Goal: Communication & Community: Answer question/provide support

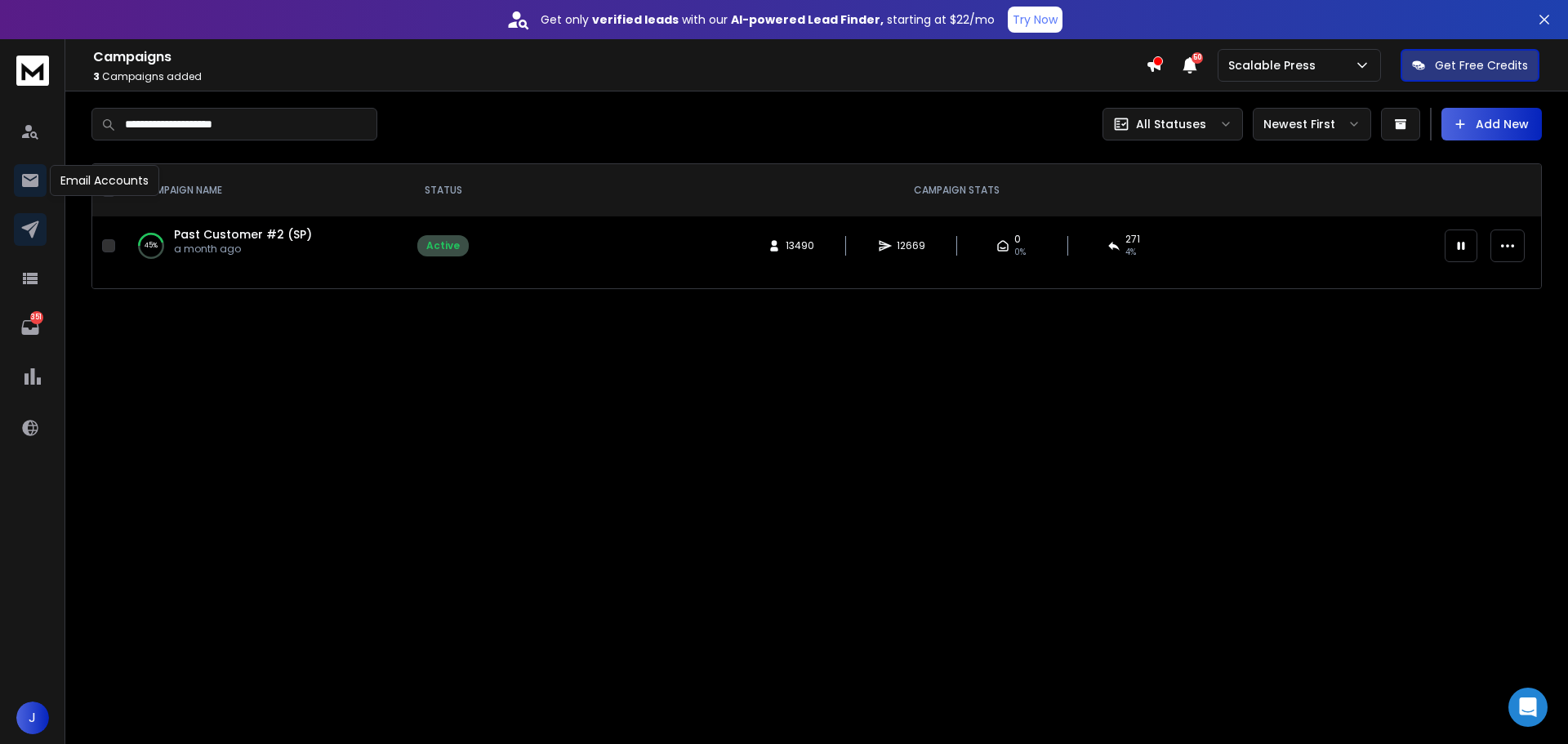
click at [32, 183] on icon at bounding box center [30, 180] width 16 height 13
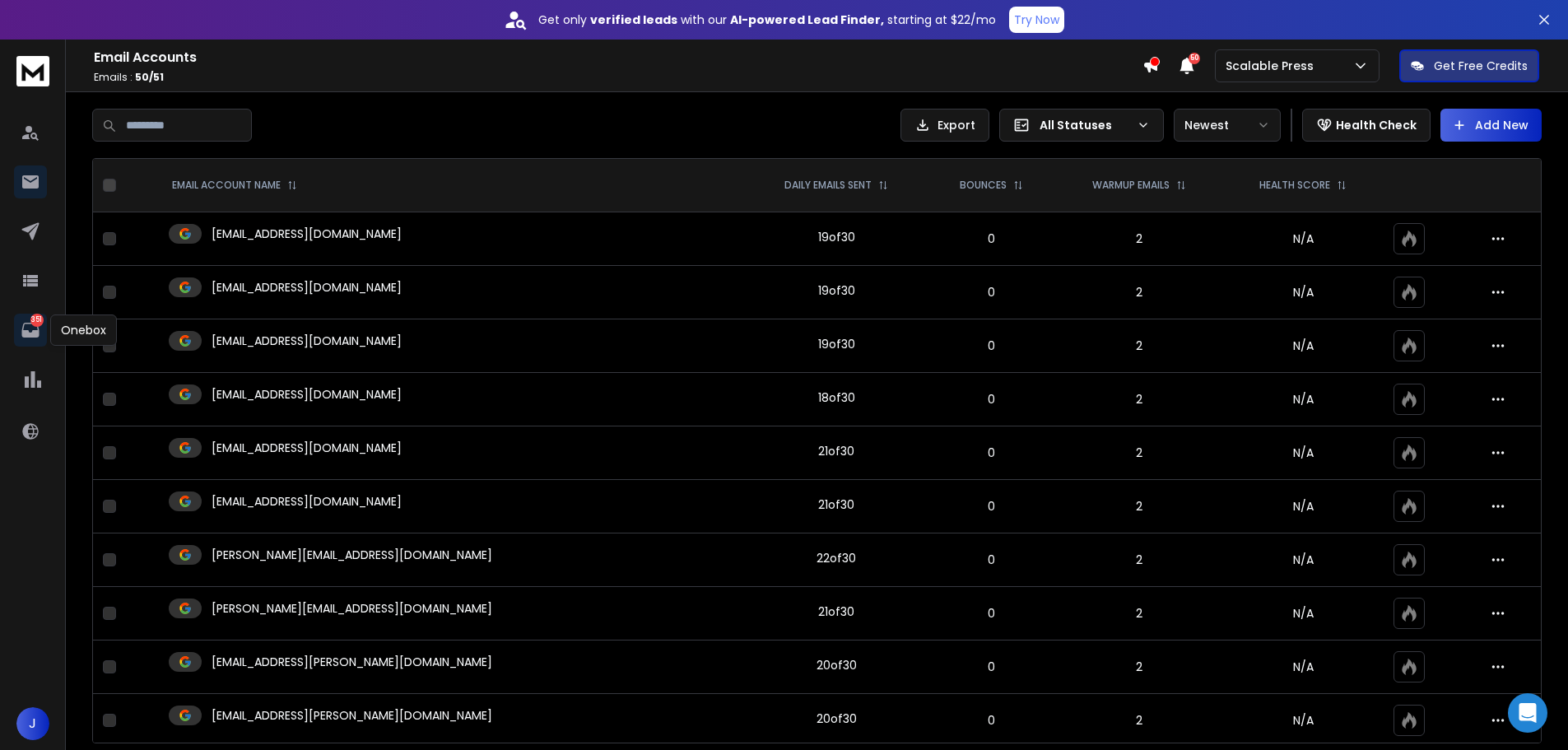
click at [33, 323] on p "351" at bounding box center [37, 319] width 13 height 13
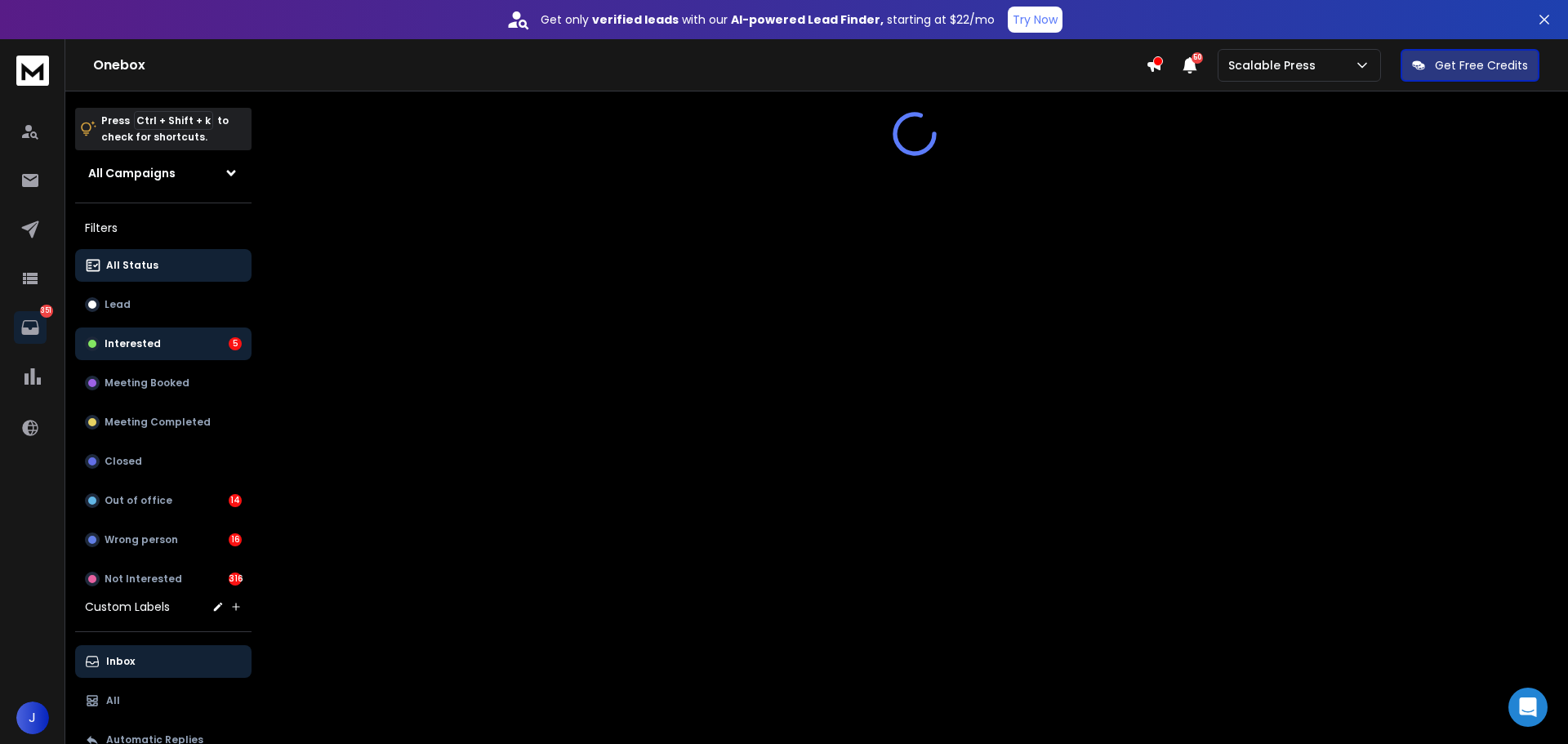
click at [157, 352] on button "Interested 5" at bounding box center [163, 344] width 176 height 33
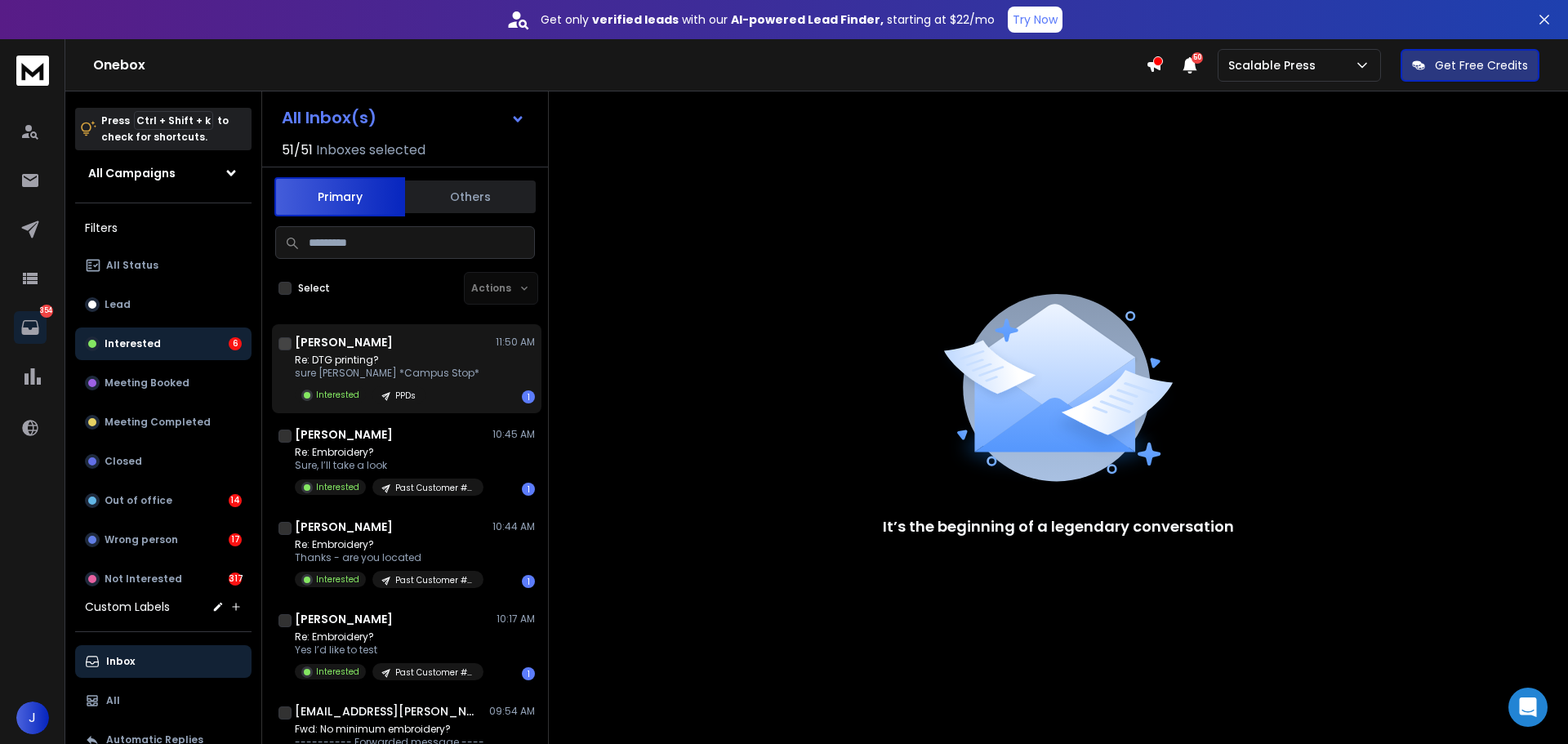
click at [428, 371] on p "sure [PERSON_NAME] *Campus Stop*" at bounding box center [387, 373] width 185 height 13
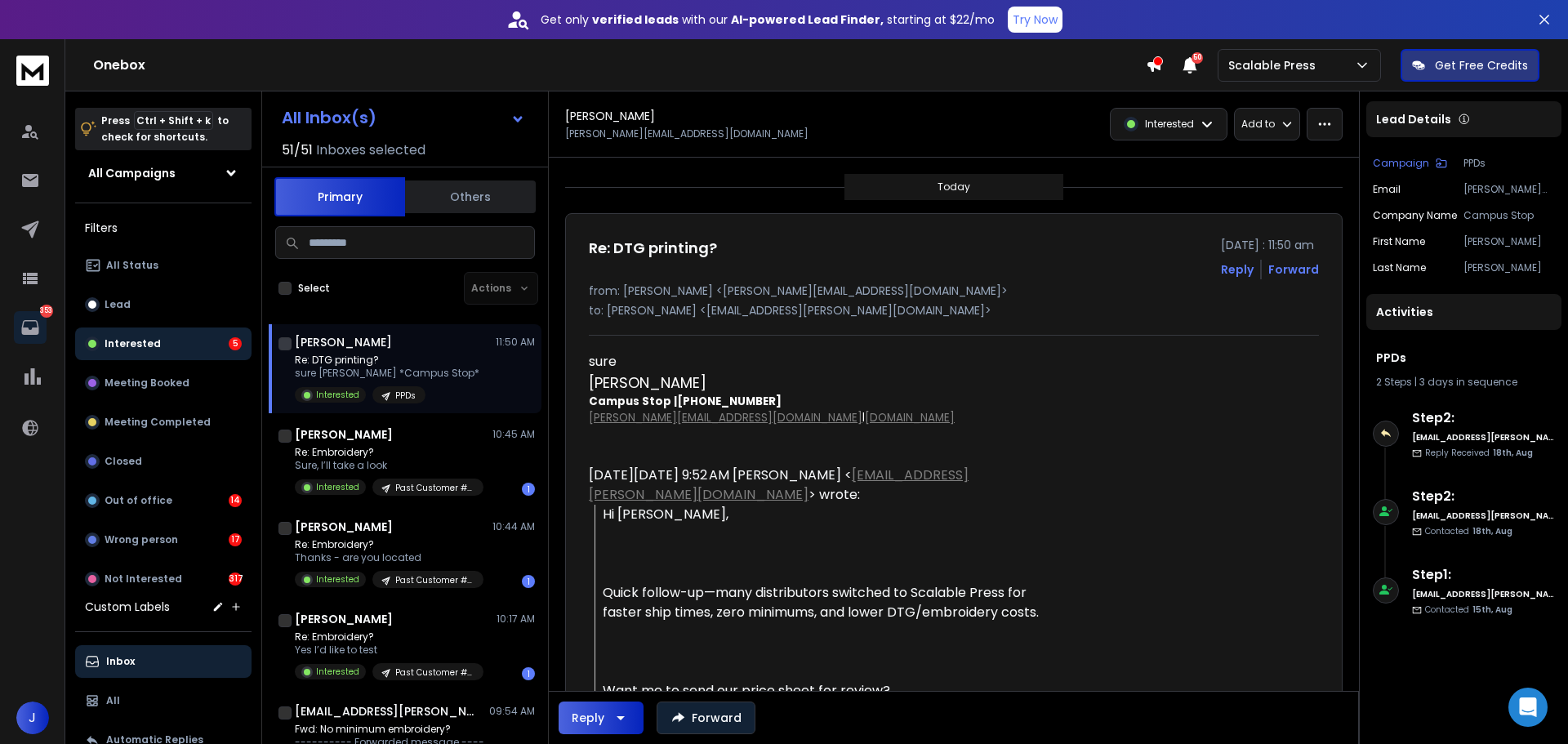
click at [744, 722] on button "Forward" at bounding box center [706, 718] width 98 height 33
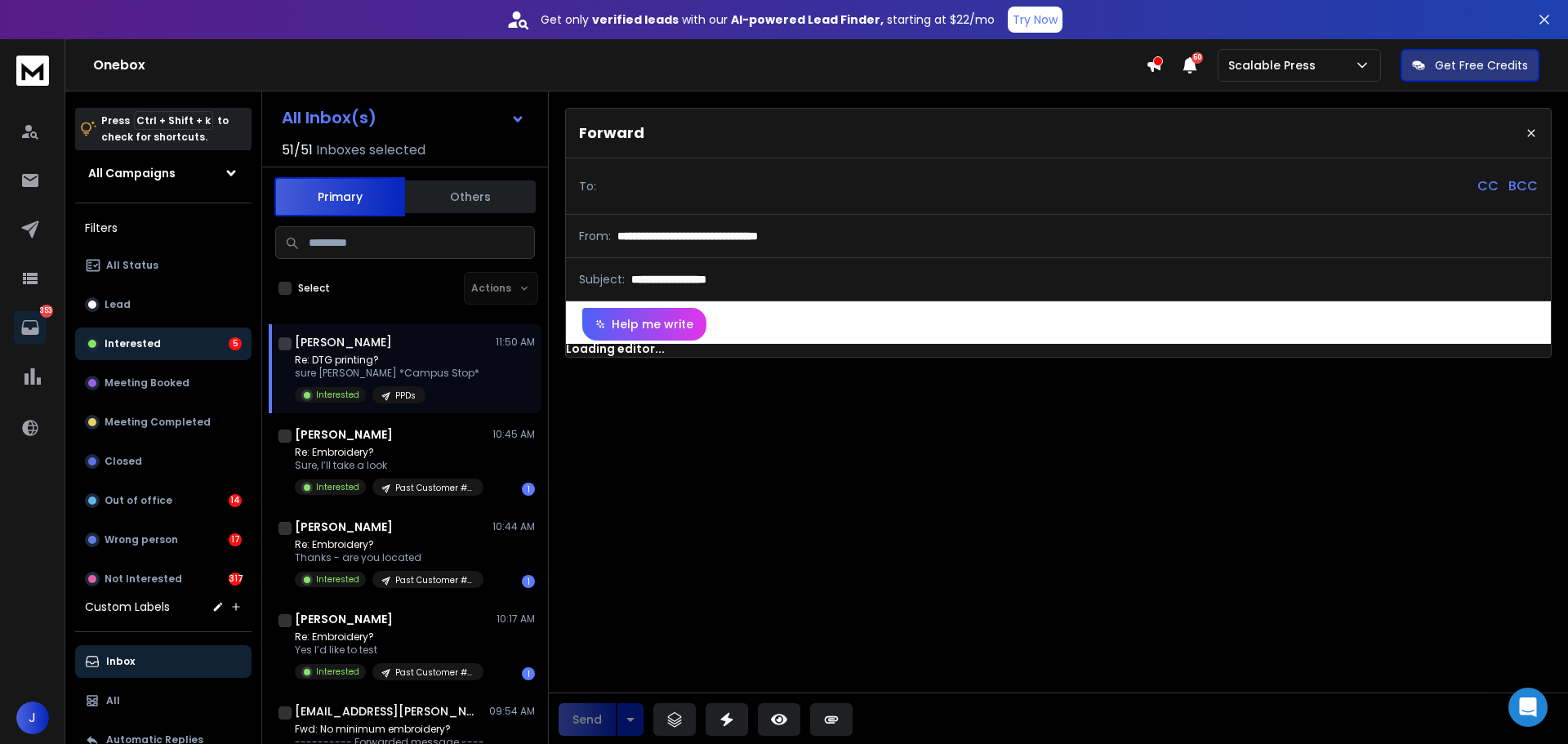
click at [652, 166] on div "To: CC BCC" at bounding box center [1058, 186] width 985 height 55
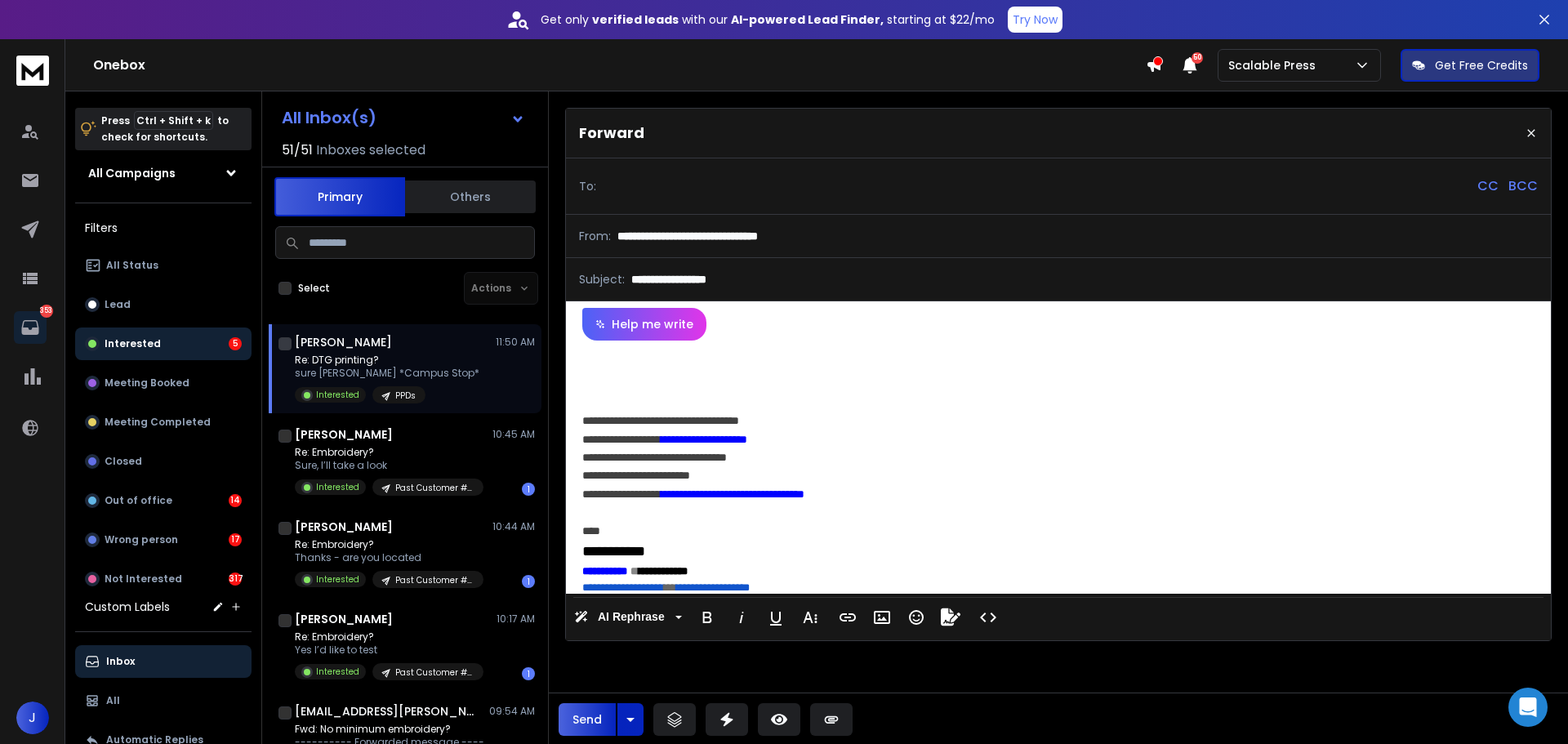
click at [653, 188] on input at bounding box center [659, 186] width 114 height 29
type input "**********"
click at [600, 722] on button "Send" at bounding box center [587, 720] width 57 height 33
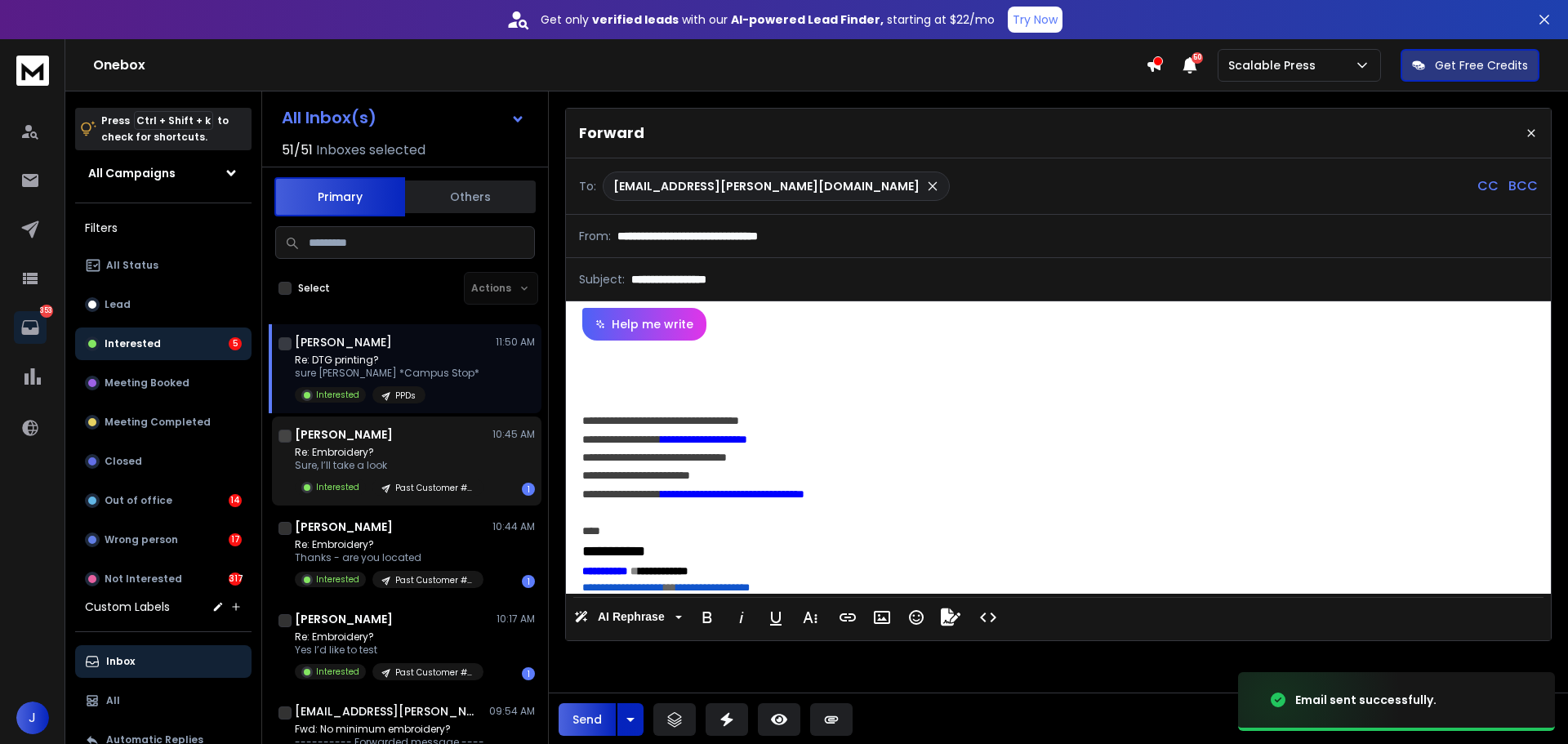
click at [429, 451] on p "Re: Embroidery?" at bounding box center [389, 452] width 189 height 13
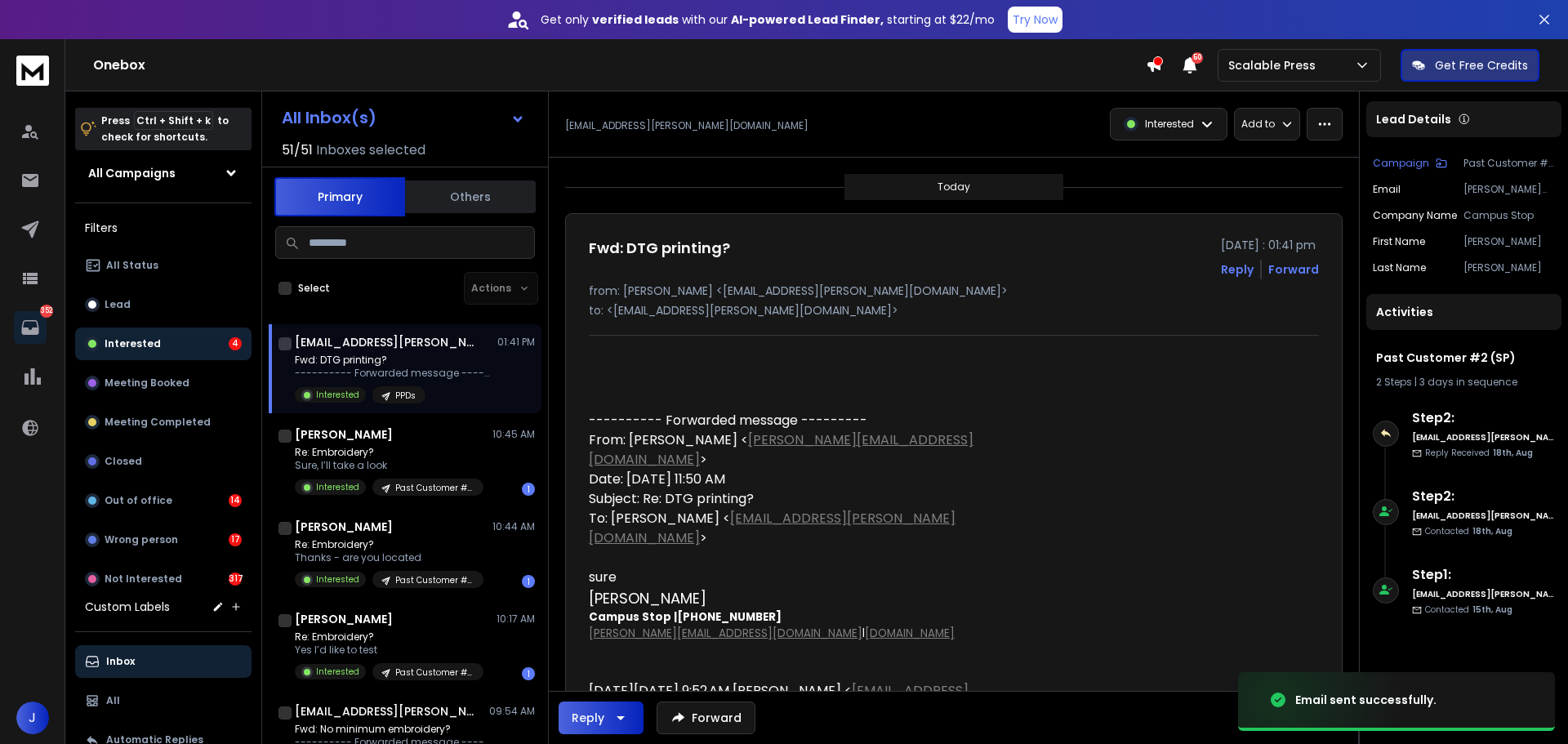
drag, startPoint x: 703, startPoint y: 714, endPoint x: 690, endPoint y: 617, distance: 97.9
click at [703, 714] on button "Forward" at bounding box center [706, 718] width 98 height 33
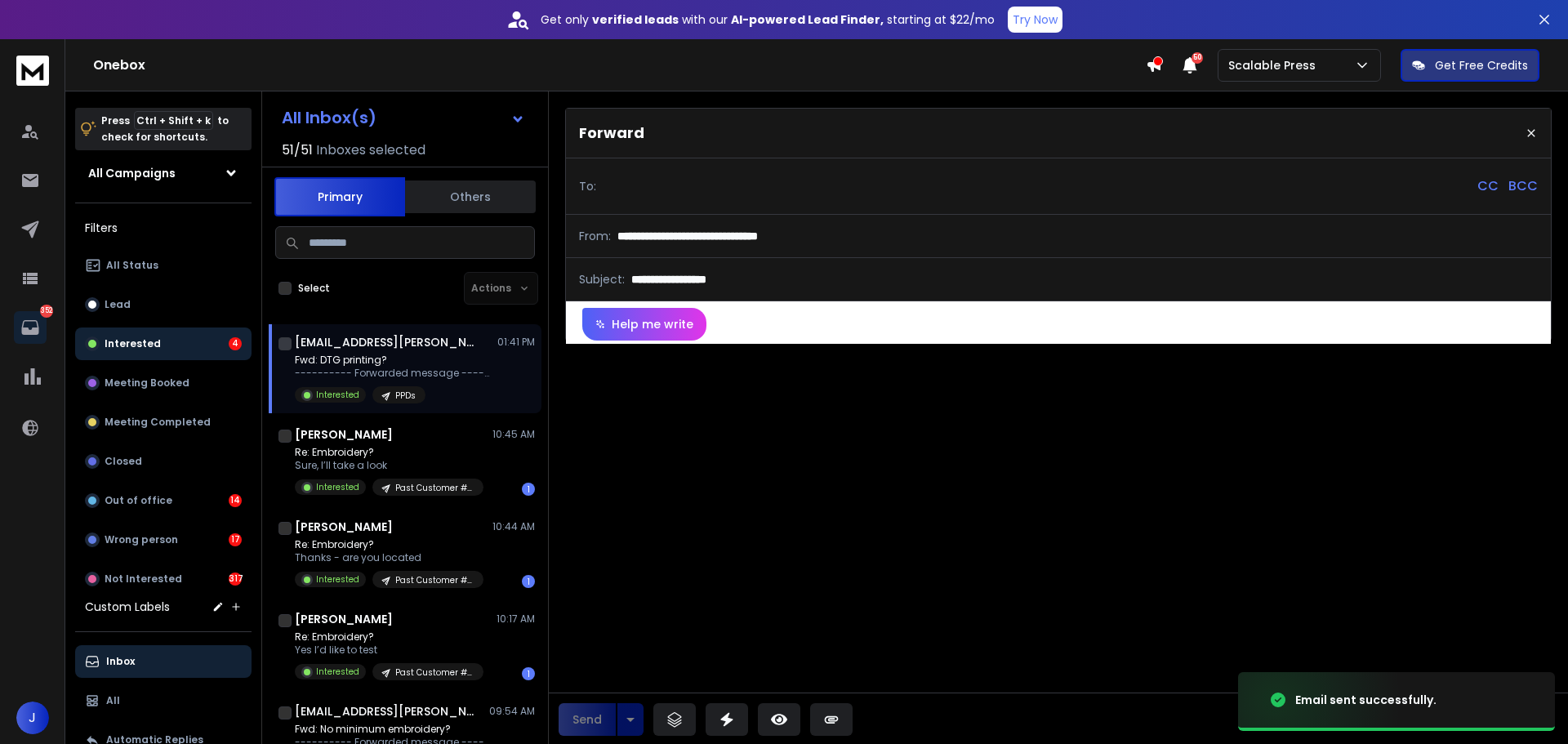
click at [627, 186] on input at bounding box center [659, 186] width 114 height 29
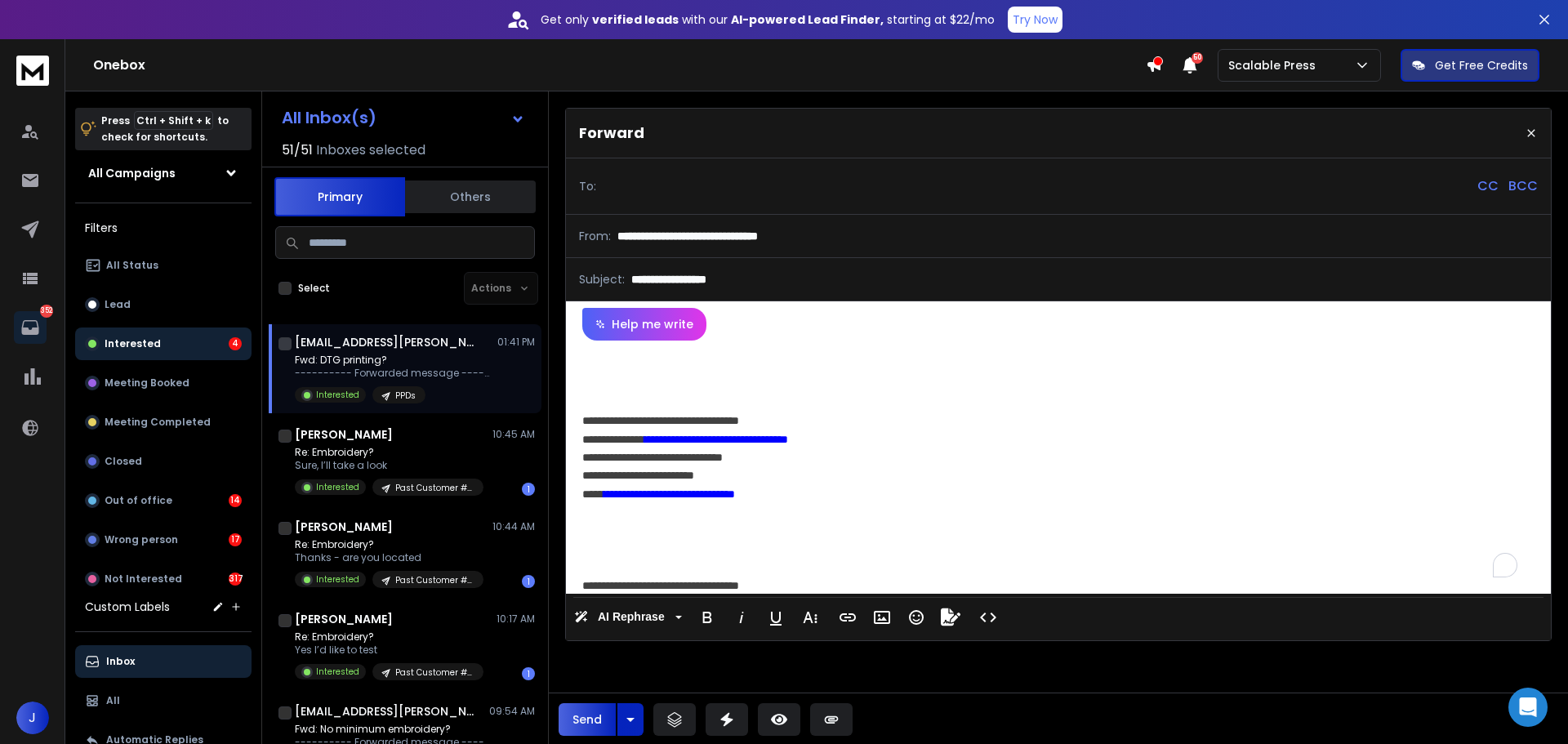
click at [627, 186] on input at bounding box center [659, 186] width 114 height 29
type input "**********"
click at [586, 721] on button "Send" at bounding box center [587, 720] width 57 height 33
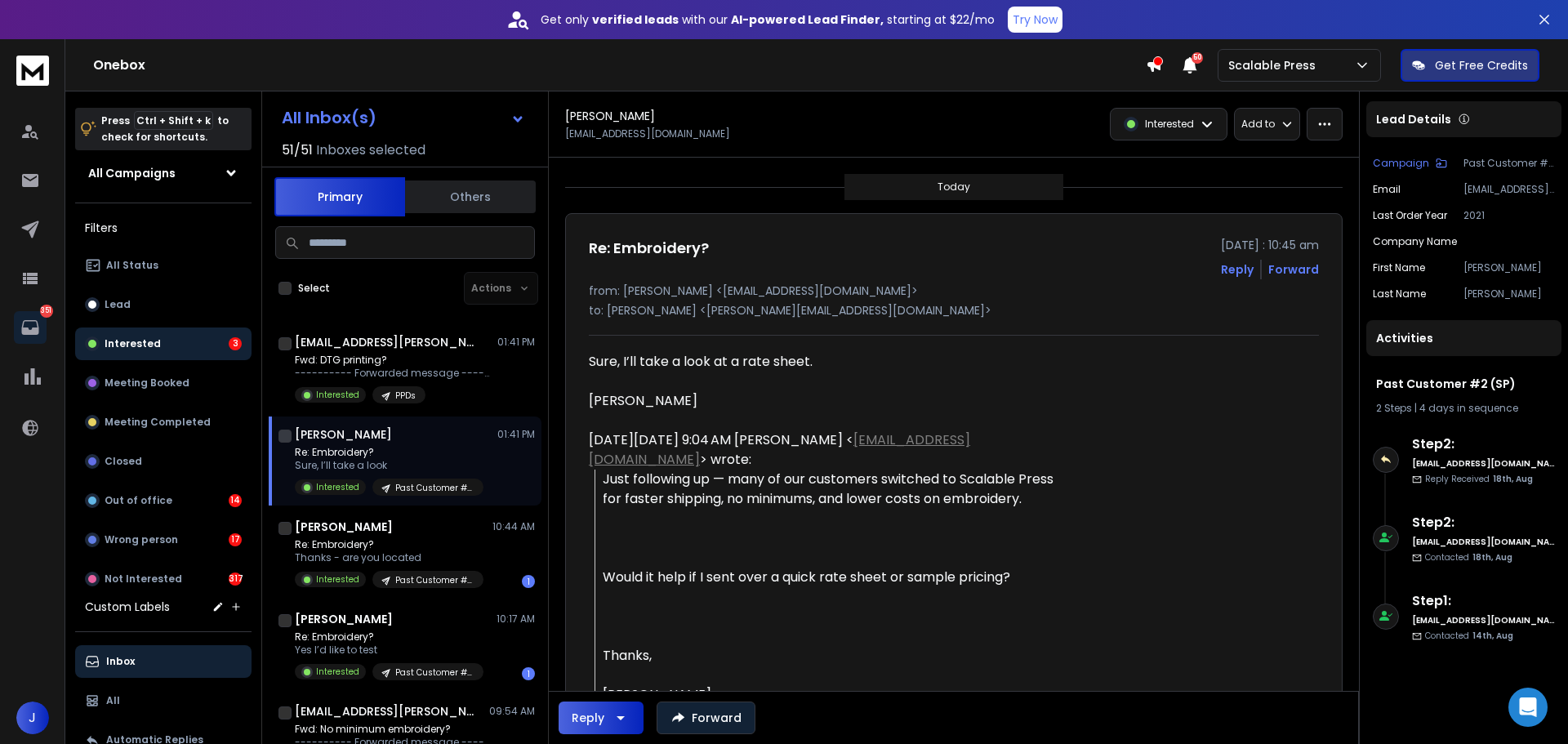
click at [695, 715] on button "Forward" at bounding box center [706, 718] width 98 height 33
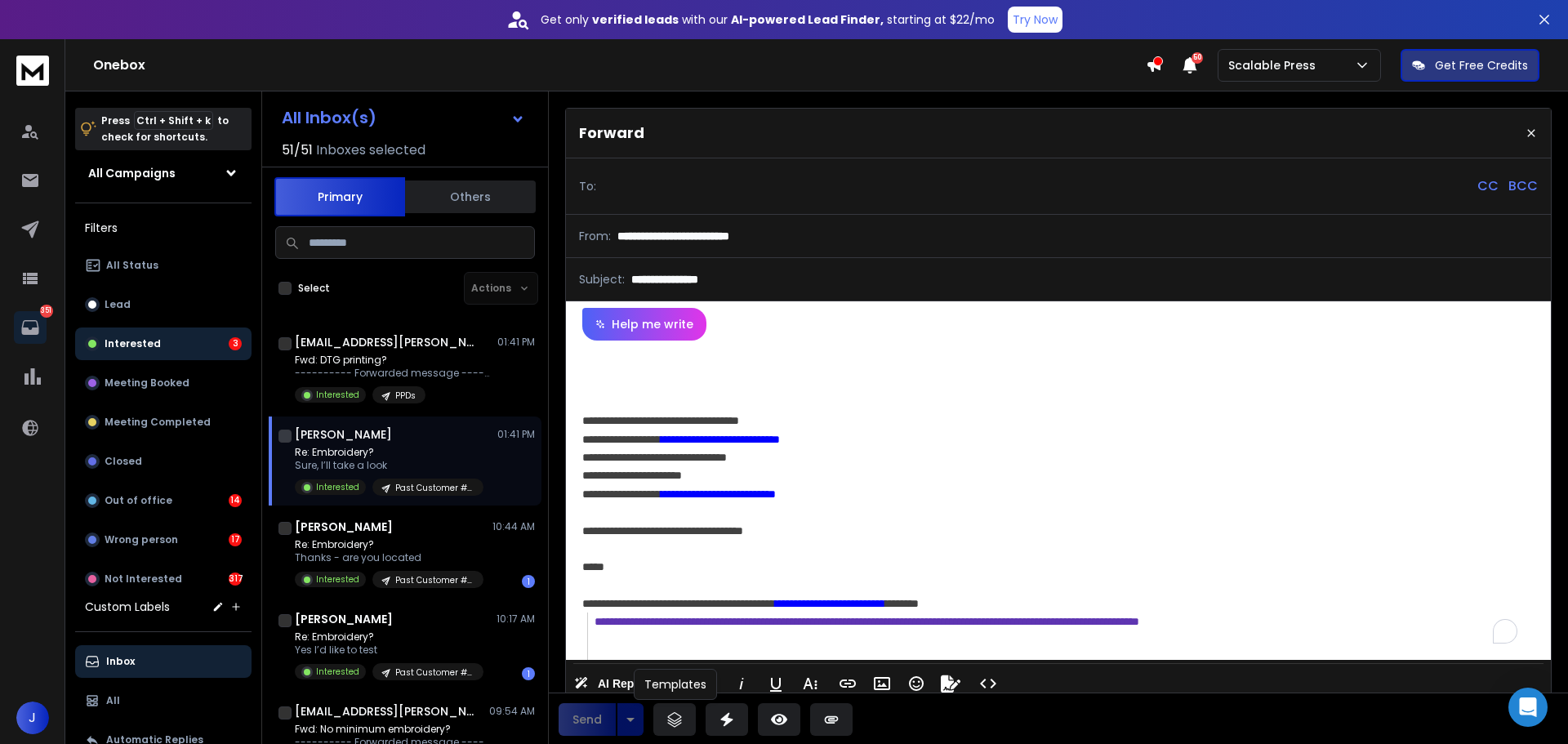
click at [616, 190] on input at bounding box center [659, 186] width 114 height 29
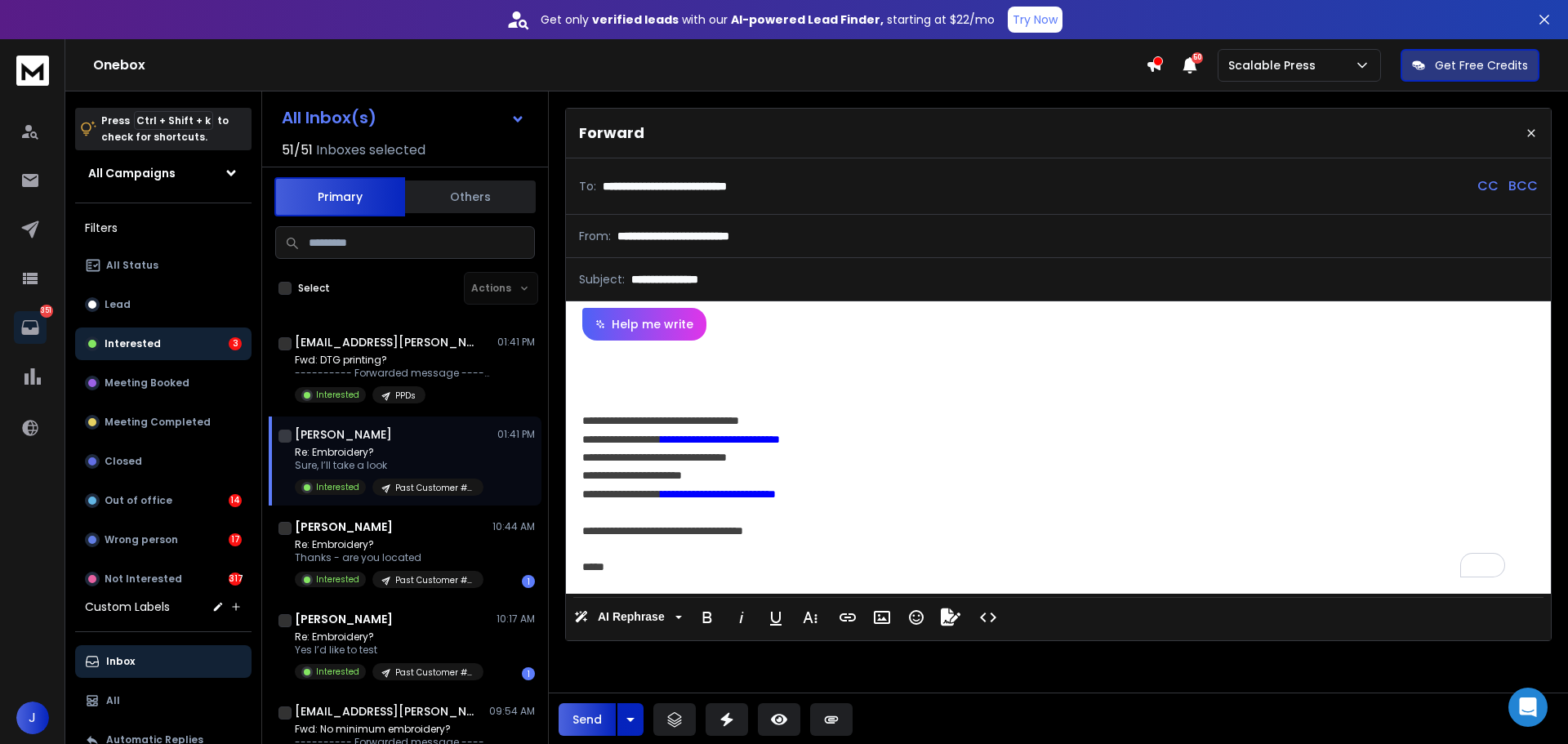
type input "**********"
click at [576, 721] on button "Send" at bounding box center [587, 720] width 57 height 33
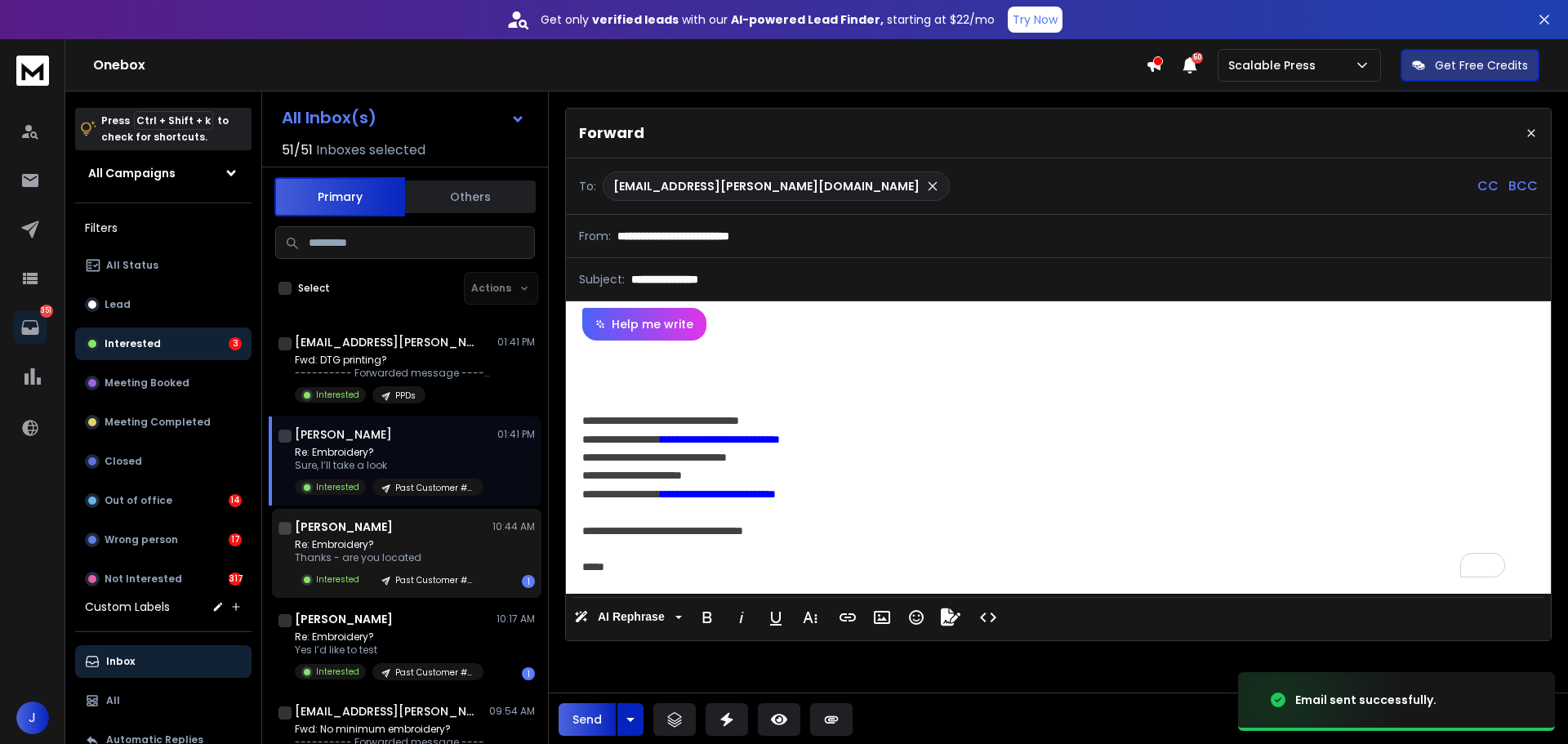
click at [462, 537] on div "[PERSON_NAME] 10:44 AM Re: Embroidery? Thanks - are you located Interested Past…" at bounding box center [415, 553] width 240 height 69
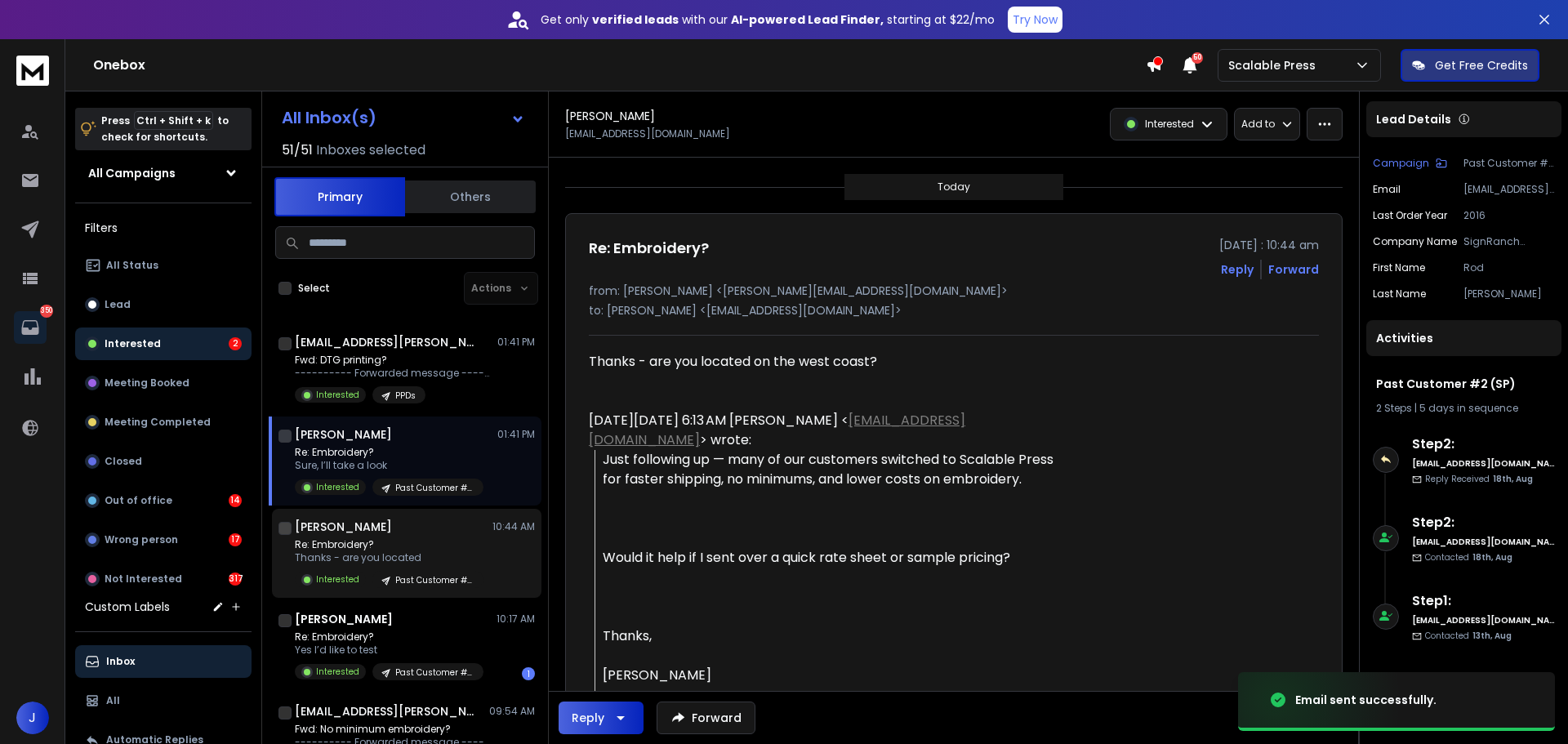
click at [448, 546] on p "Re: Embroidery?" at bounding box center [389, 545] width 189 height 13
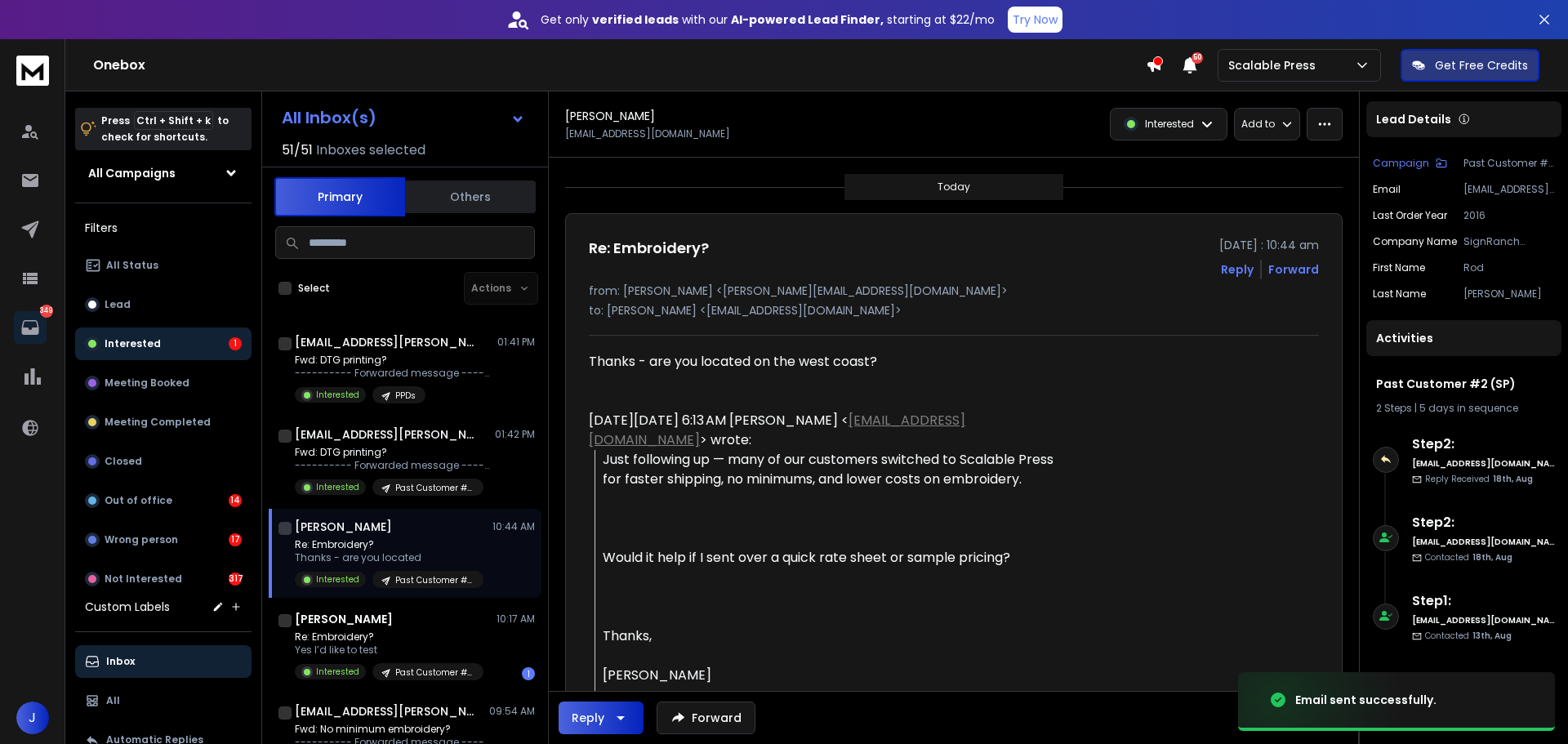
click at [451, 554] on p "Thanks - are you located" at bounding box center [389, 558] width 189 height 13
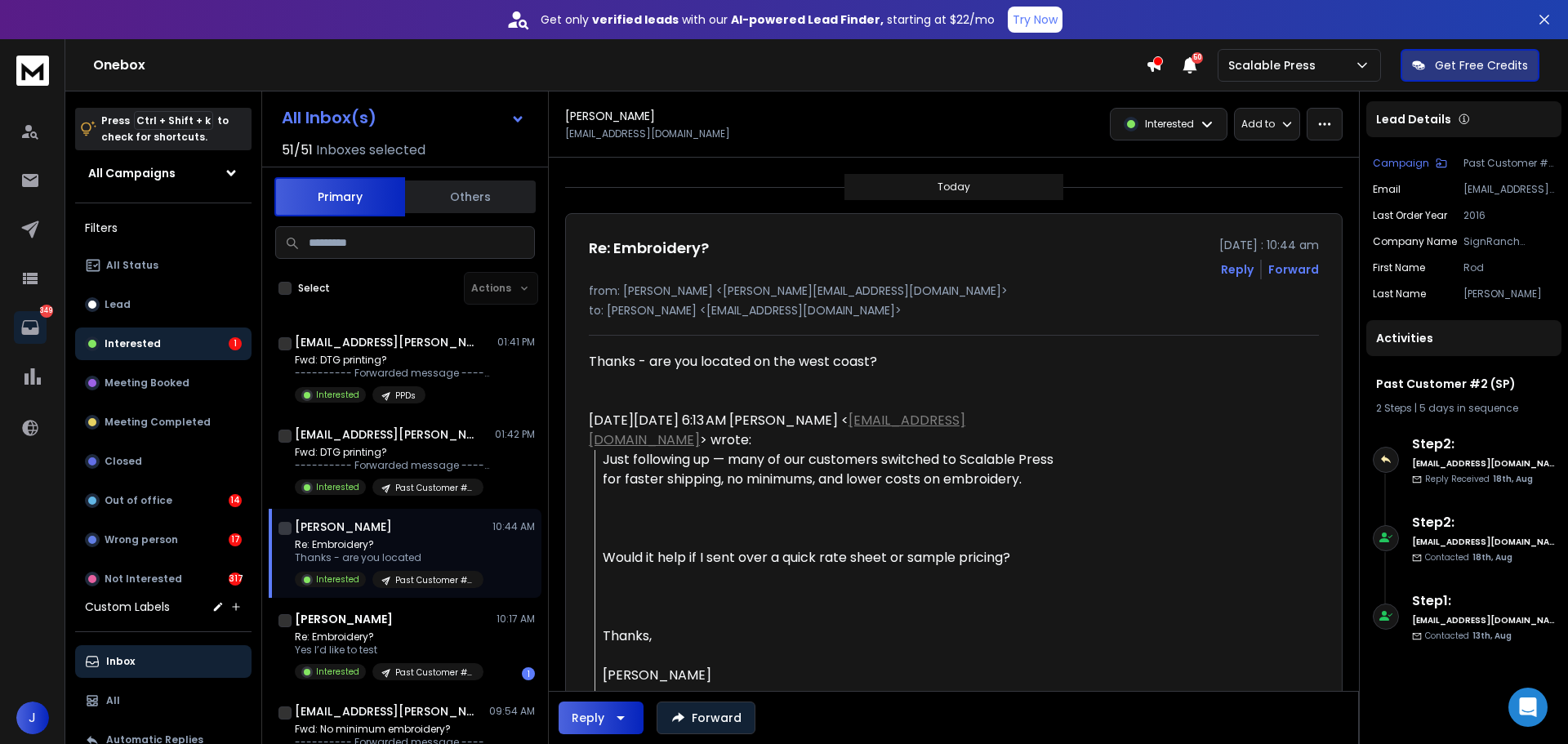
click at [706, 727] on button "Forward" at bounding box center [706, 718] width 98 height 33
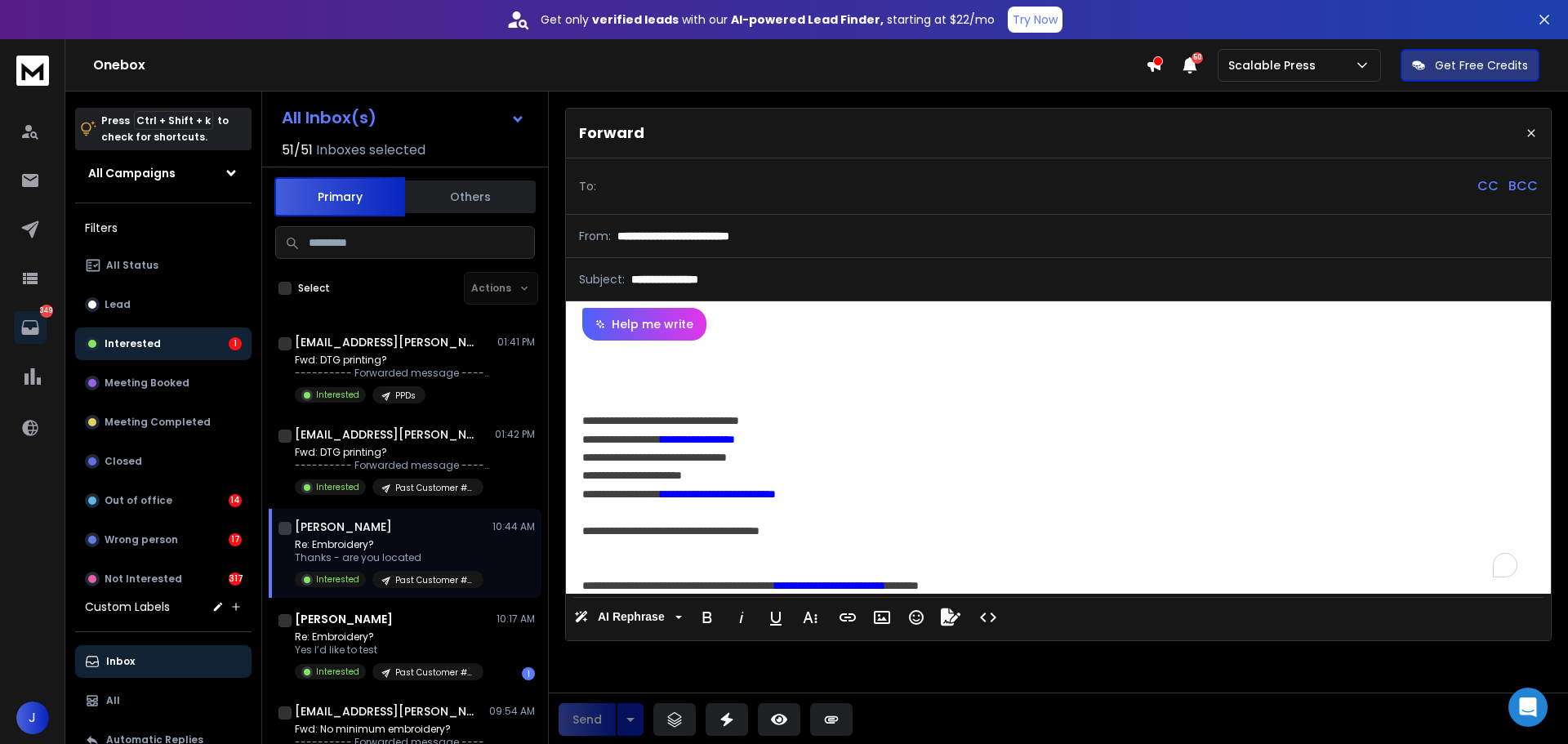
click at [632, 199] on input at bounding box center [659, 186] width 114 height 29
type input "**********"
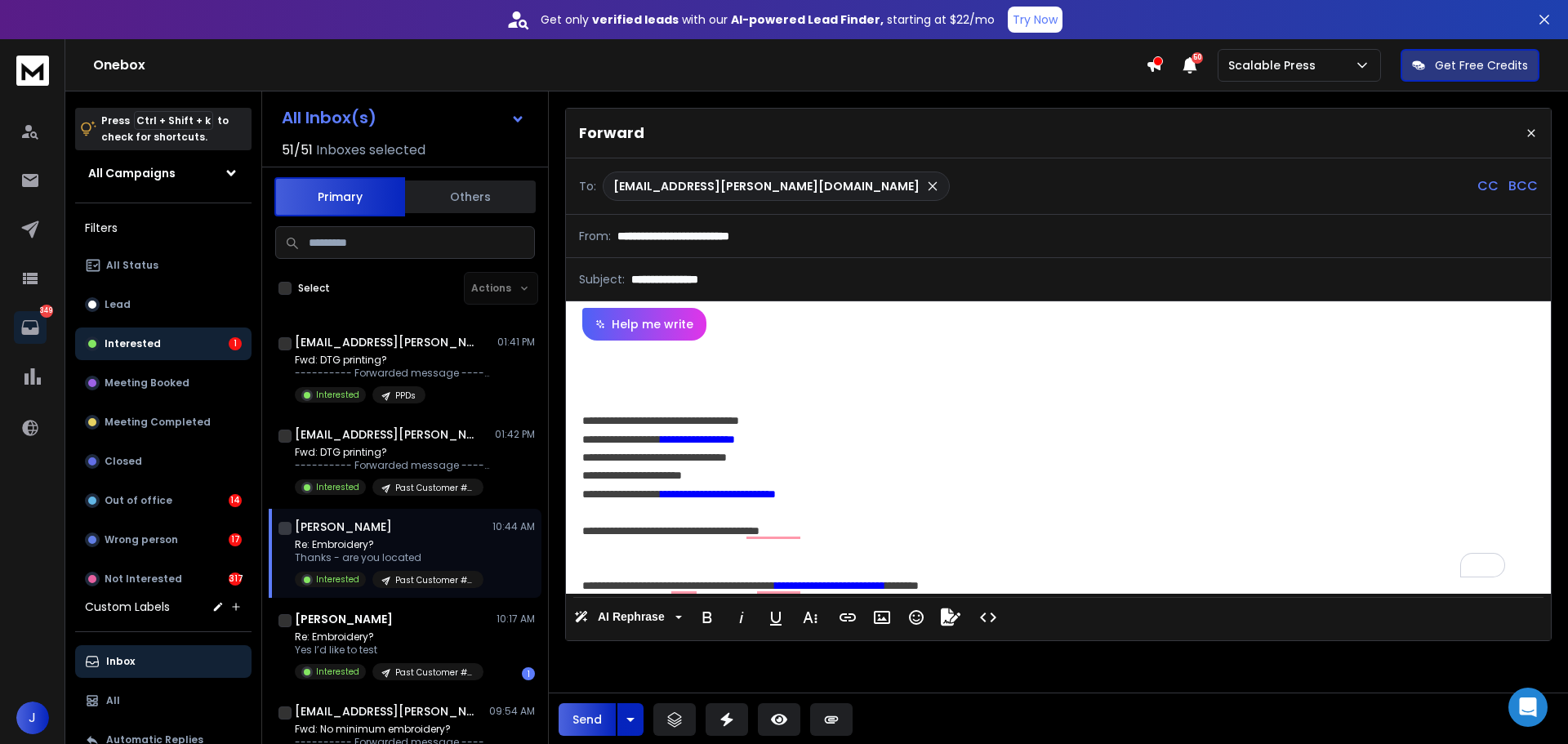
click at [586, 722] on button "Send" at bounding box center [587, 720] width 57 height 33
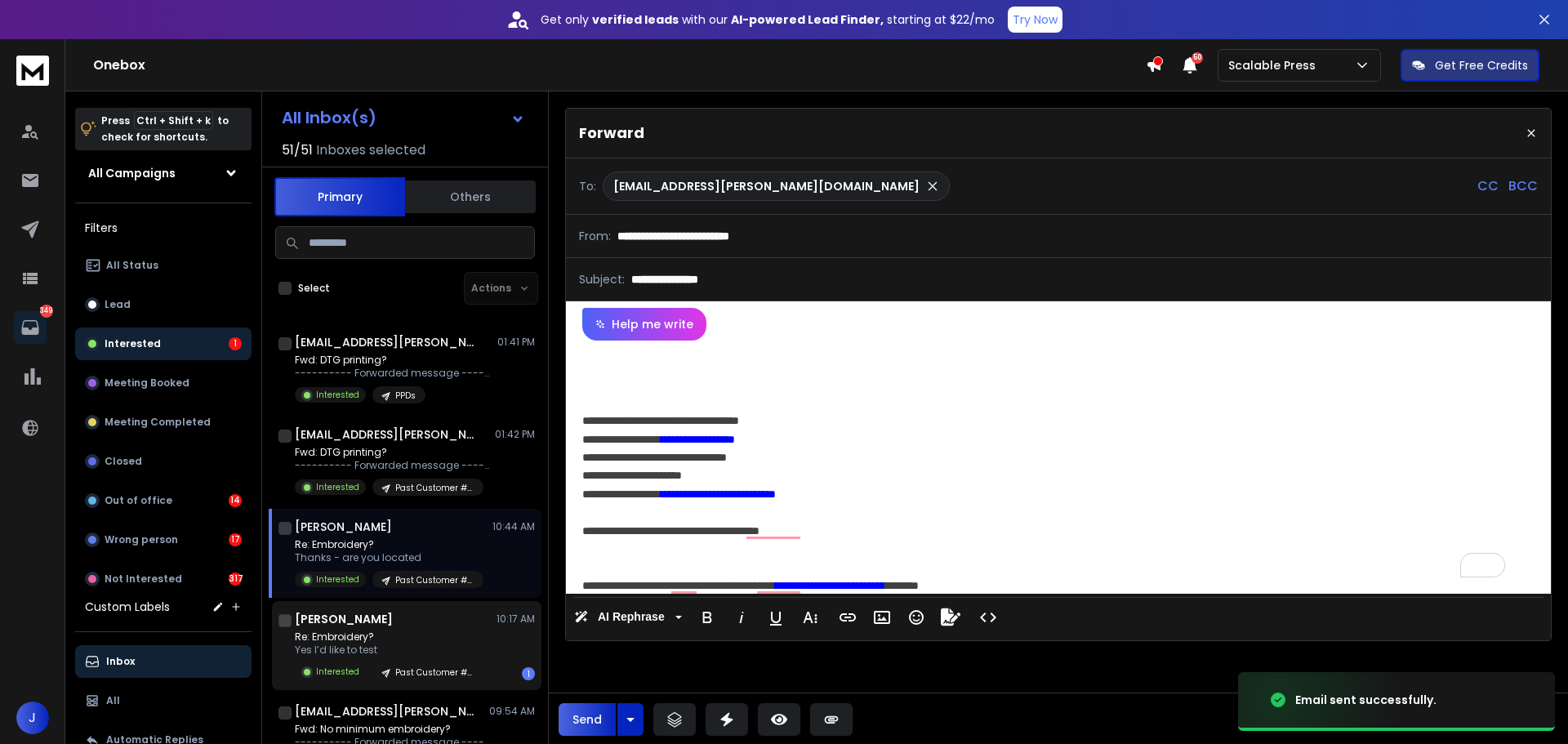
click at [464, 633] on p "Re: Embroidery?" at bounding box center [389, 636] width 189 height 13
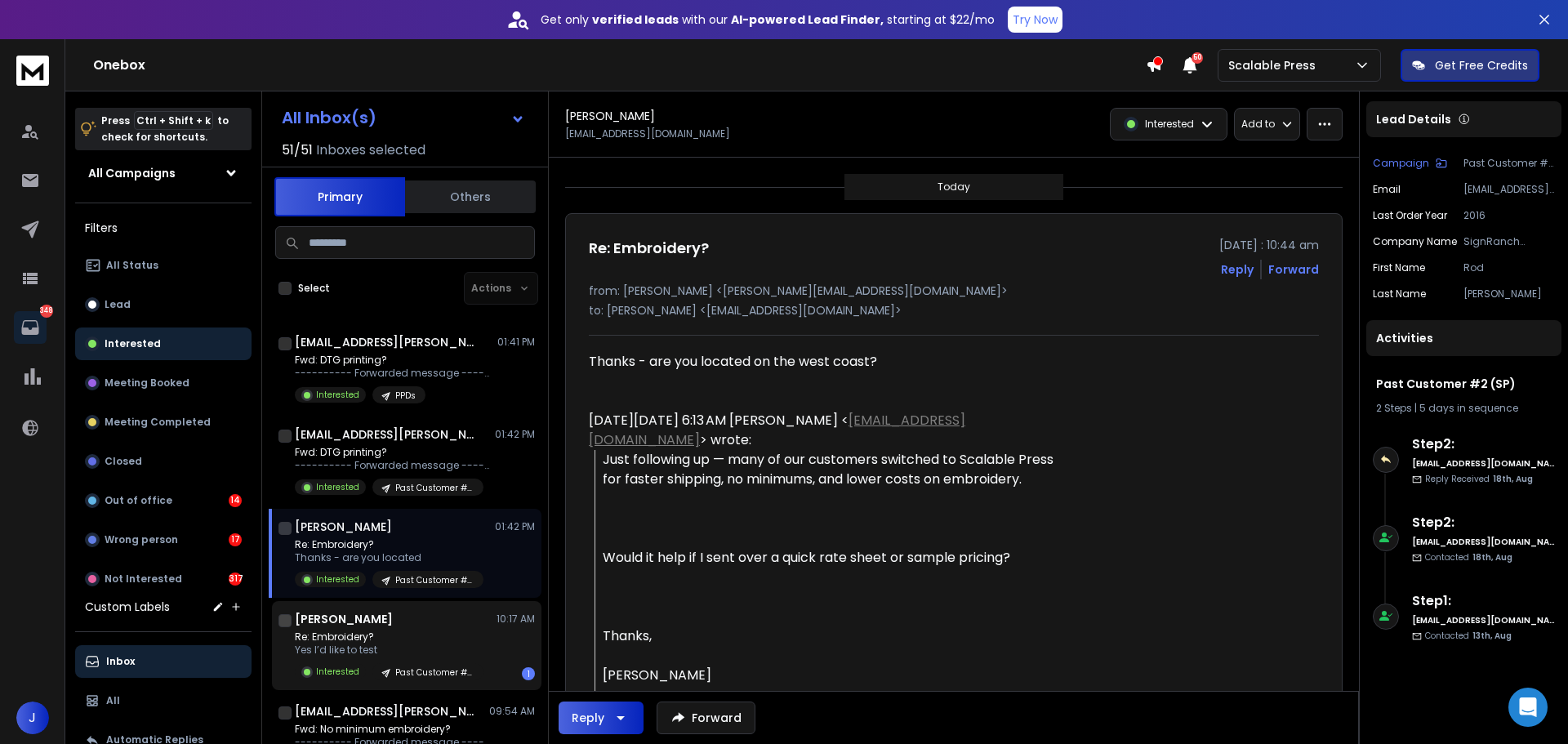
click at [464, 653] on p "Yes I’d like to test" at bounding box center [389, 650] width 189 height 13
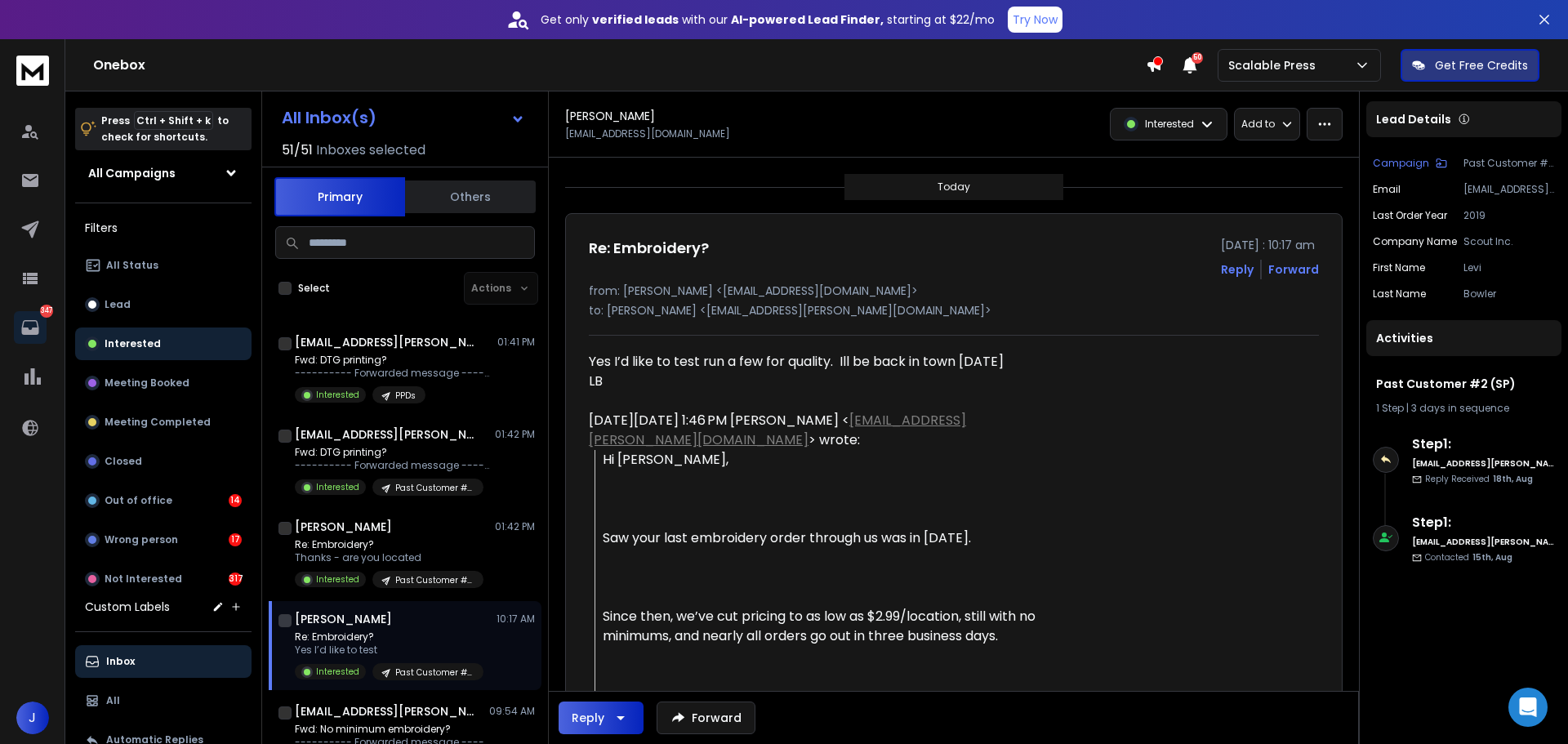
click at [702, 724] on button "Forward" at bounding box center [706, 718] width 98 height 33
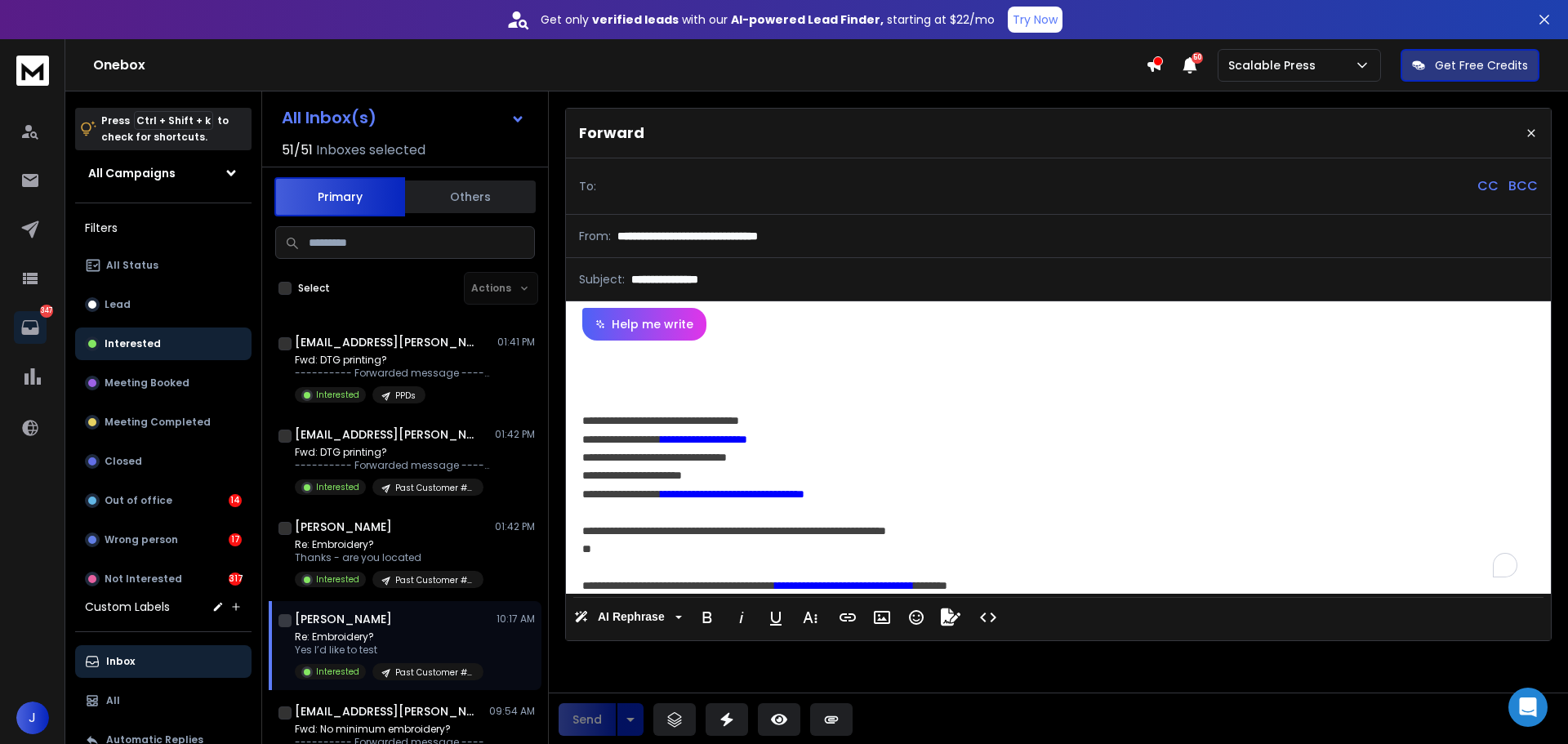
click at [624, 168] on div "To: CC BCC" at bounding box center [1058, 186] width 985 height 55
click at [625, 182] on input at bounding box center [659, 186] width 114 height 29
type input "**********"
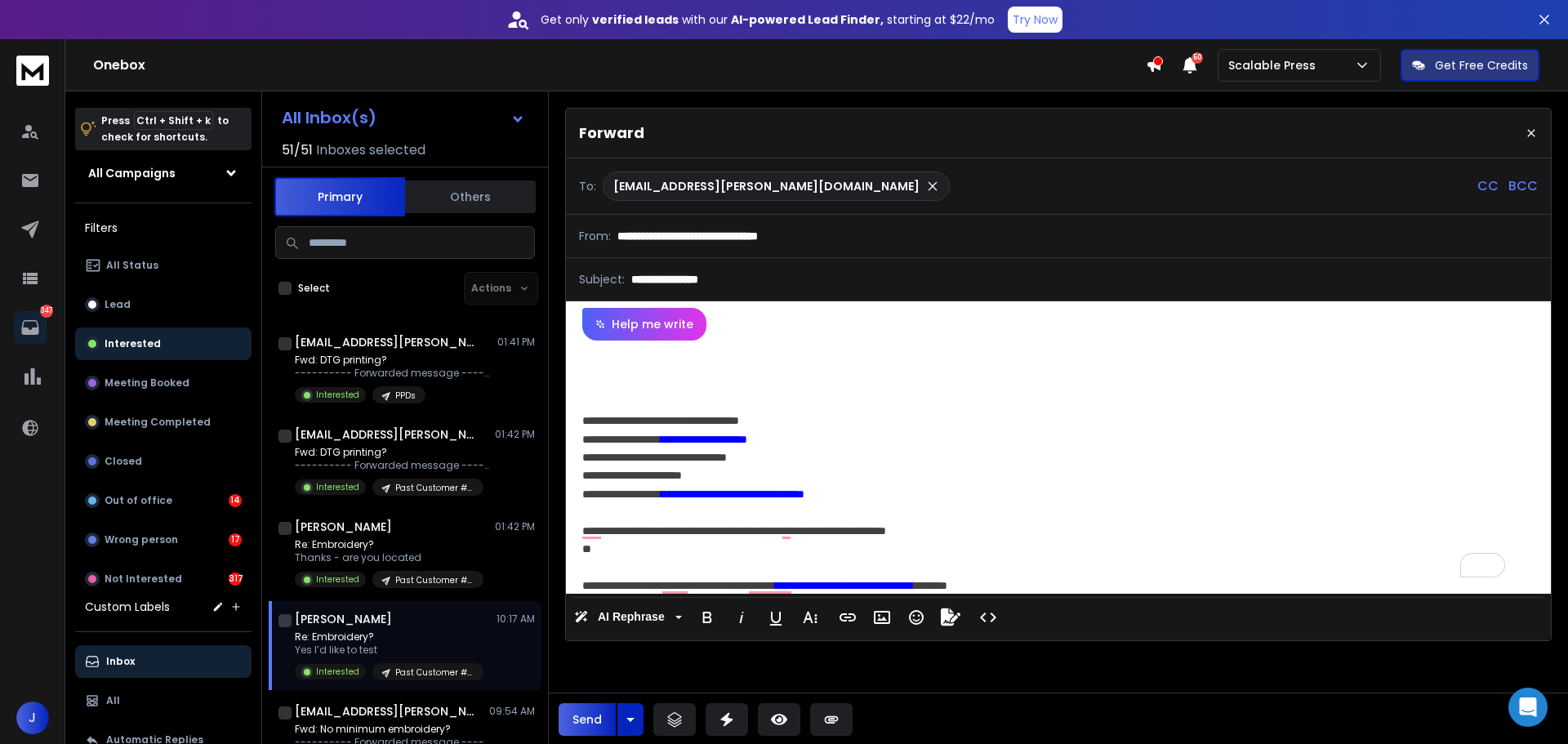
click at [574, 705] on button "Send" at bounding box center [587, 720] width 57 height 33
